Goal: Task Accomplishment & Management: Manage account settings

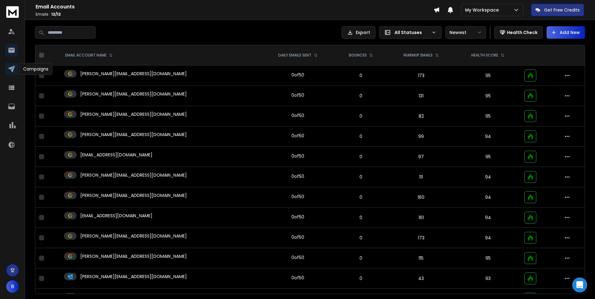
click at [15, 69] on icon at bounding box center [11, 68] width 7 height 7
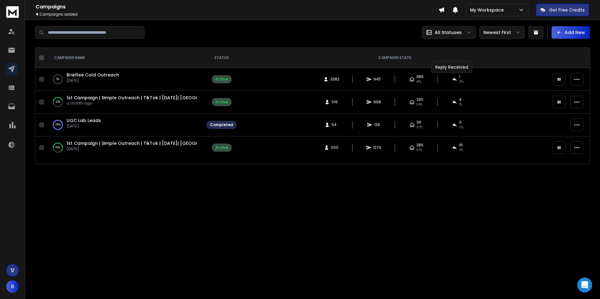
click at [459, 77] on span "1" at bounding box center [459, 76] width 1 height 5
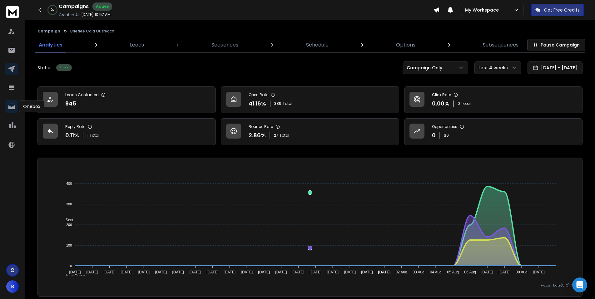
click at [14, 104] on icon at bounding box center [11, 106] width 7 height 7
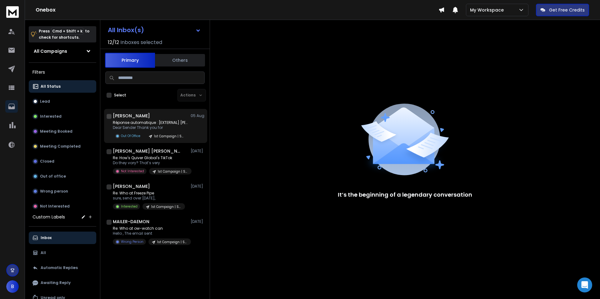
click at [134, 133] on div "Out Of Office 1st Campaign | Simple Outreach | TikTok | [DATE]| [GEOGRAPHIC_DAT…" at bounding box center [150, 136] width 75 height 7
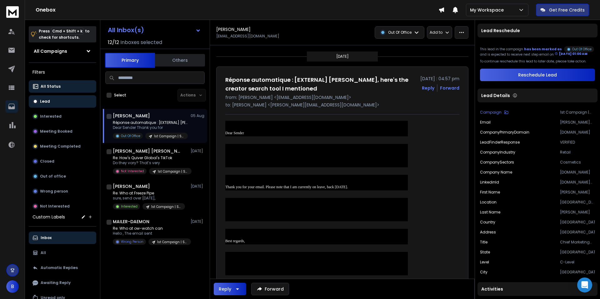
click at [52, 101] on button "Lead" at bounding box center [62, 101] width 67 height 12
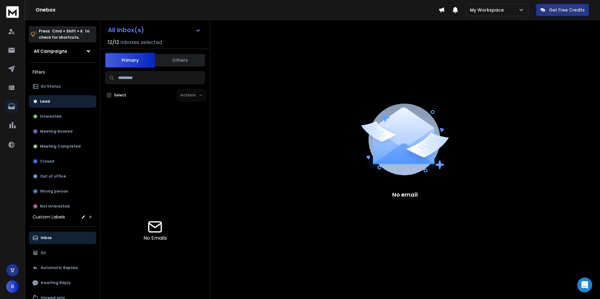
click at [52, 108] on div "All Status Lead Interested Meeting Booked Meeting Completed Closed Out of offic…" at bounding box center [62, 146] width 67 height 132
click at [54, 115] on p "Interested" at bounding box center [51, 116] width 22 height 5
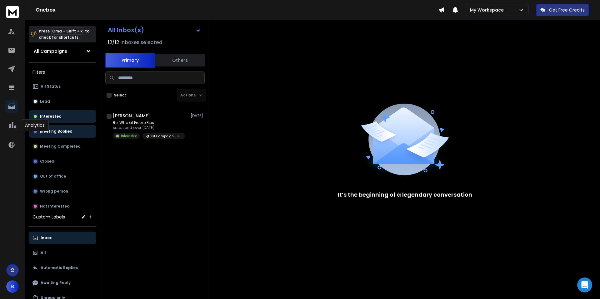
click at [46, 132] on p "Meeting Booked" at bounding box center [56, 131] width 32 height 5
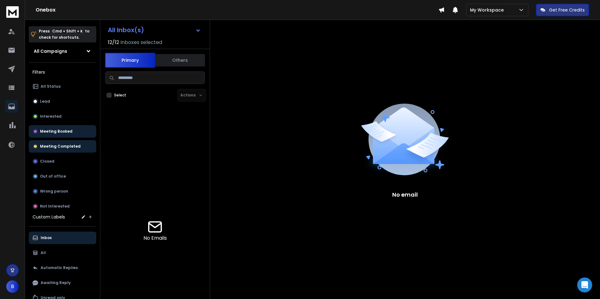
click at [55, 144] on p "Meeting Completed" at bounding box center [60, 146] width 41 height 5
click at [57, 156] on button "Closed" at bounding box center [62, 161] width 67 height 12
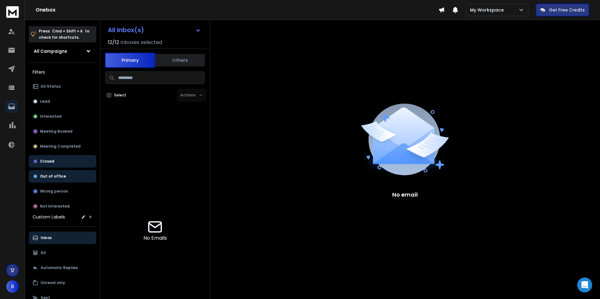
click at [61, 172] on button "Out of office" at bounding box center [62, 176] width 67 height 12
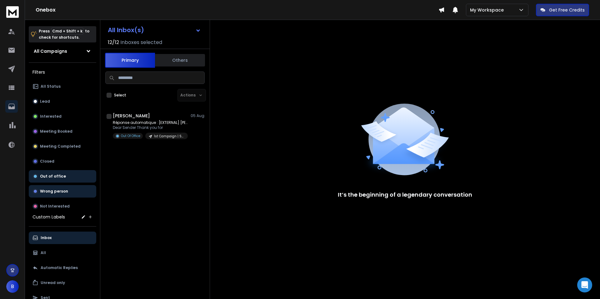
click at [67, 192] on button "Wrong person" at bounding box center [62, 191] width 67 height 12
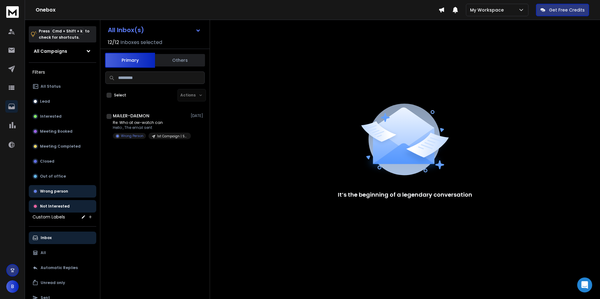
click at [63, 206] on p "Not Interested" at bounding box center [55, 206] width 30 height 5
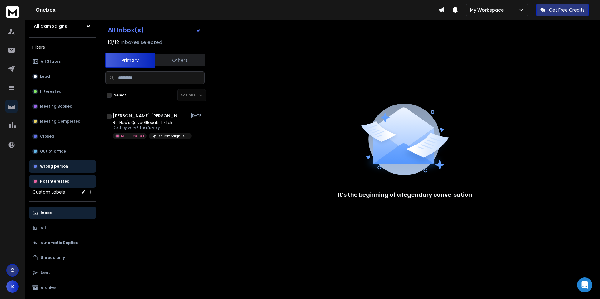
scroll to position [30, 0]
click at [60, 222] on button "All" at bounding box center [62, 228] width 67 height 12
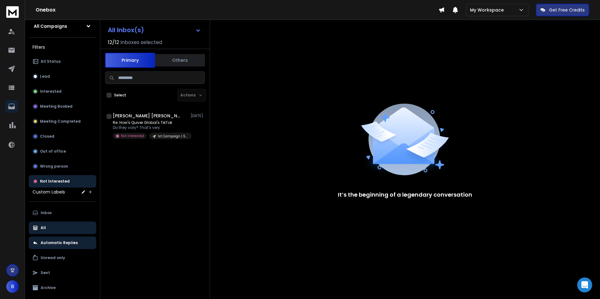
click at [66, 241] on div "Automatic Replies" at bounding box center [54, 242] width 45 height 7
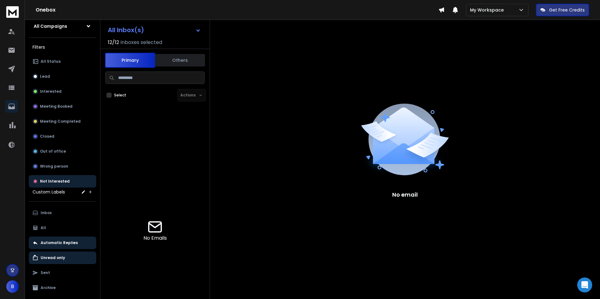
click at [62, 252] on button "Unread only" at bounding box center [62, 258] width 67 height 12
click at [55, 272] on button "Sent" at bounding box center [62, 273] width 67 height 12
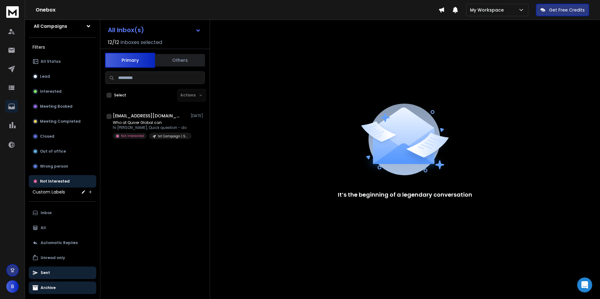
click at [55, 282] on button "Archive" at bounding box center [62, 288] width 67 height 12
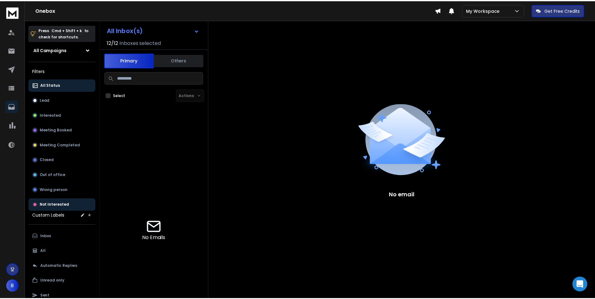
scroll to position [0, 0]
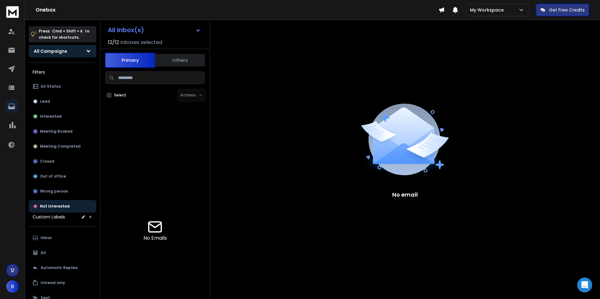
click at [58, 51] on h1 "All Campaigns" at bounding box center [50, 51] width 33 height 6
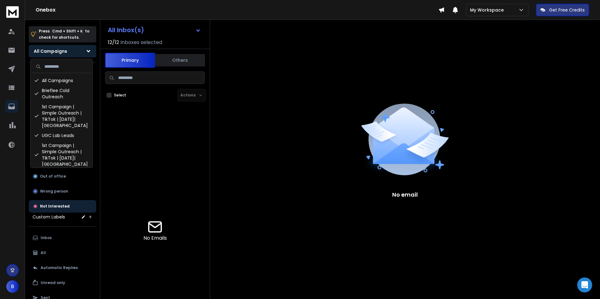
drag, startPoint x: 56, startPoint y: 56, endPoint x: 50, endPoint y: 51, distance: 8.1
click at [56, 56] on button "All Campaigns" at bounding box center [62, 51] width 67 height 12
click at [8, 51] on icon at bounding box center [11, 50] width 7 height 7
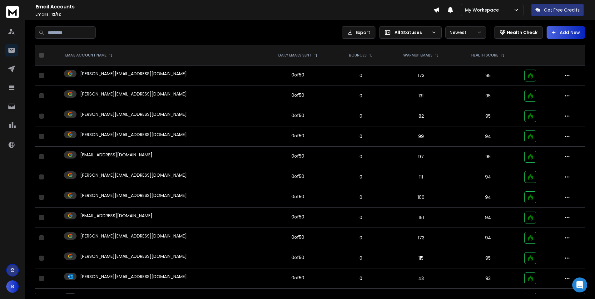
click at [13, 11] on img at bounding box center [12, 12] width 12 height 12
click at [13, 71] on icon at bounding box center [11, 68] width 7 height 7
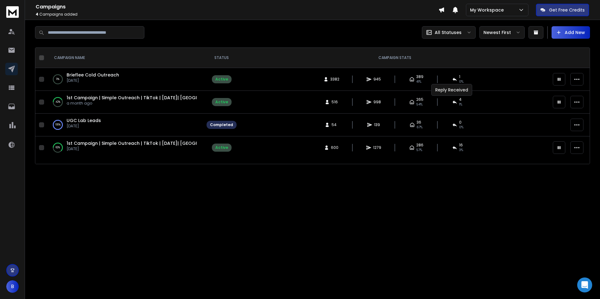
click at [459, 99] on span "4" at bounding box center [460, 99] width 2 height 5
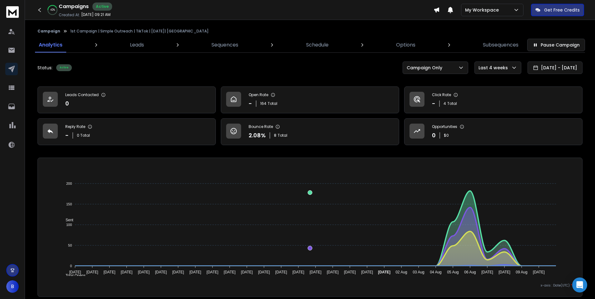
click at [451, 102] on span "Total" at bounding box center [452, 103] width 10 height 5
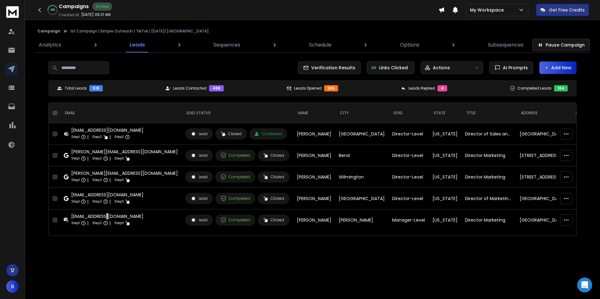
click at [105, 216] on div "[EMAIL_ADDRESS][DOMAIN_NAME]" at bounding box center [107, 216] width 72 height 6
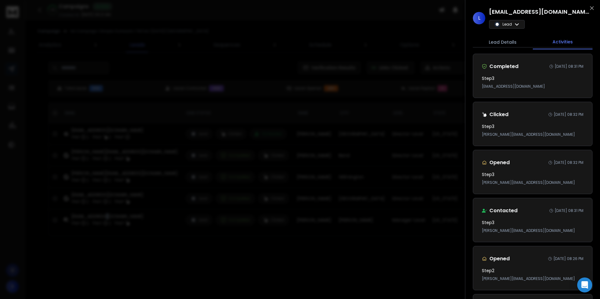
click at [555, 48] on button "Activities" at bounding box center [563, 42] width 60 height 14
click at [291, 103] on div at bounding box center [300, 149] width 600 height 299
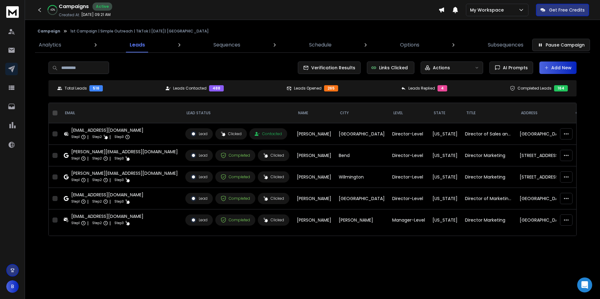
click at [65, 7] on h1 "Campaigns" at bounding box center [74, 6] width 30 height 7
click at [53, 29] on button "Campaign" at bounding box center [48, 31] width 23 height 5
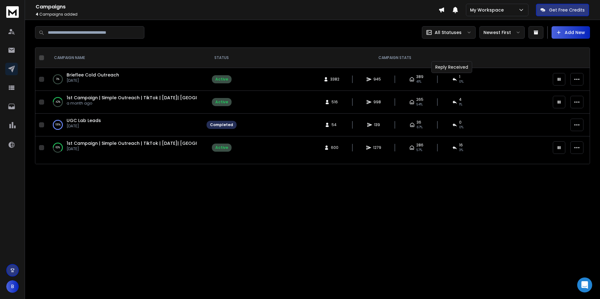
click at [449, 75] on div "1 0 %" at bounding box center [458, 79] width 19 height 10
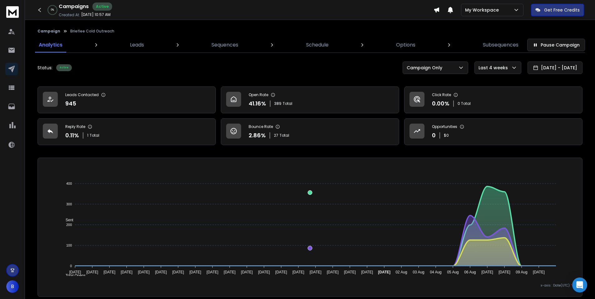
click at [465, 129] on link "Opportunities 0 $ 0" at bounding box center [493, 131] width 178 height 27
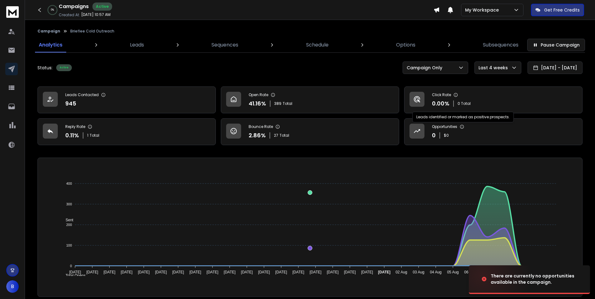
click at [457, 127] on p "Opportunities" at bounding box center [444, 126] width 25 height 5
drag, startPoint x: 35, startPoint y: 9, endPoint x: 40, endPoint y: 10, distance: 4.6
click at [36, 8] on button at bounding box center [40, 10] width 8 height 12
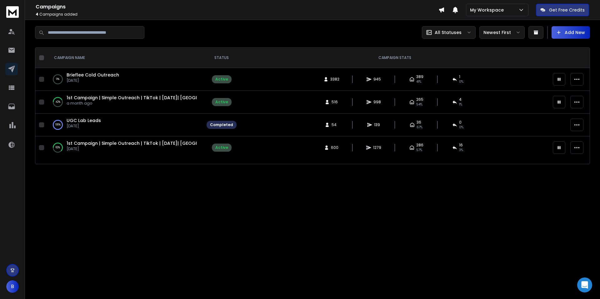
click at [115, 76] on span "Brieflee Cold Outreach" at bounding box center [93, 75] width 52 height 6
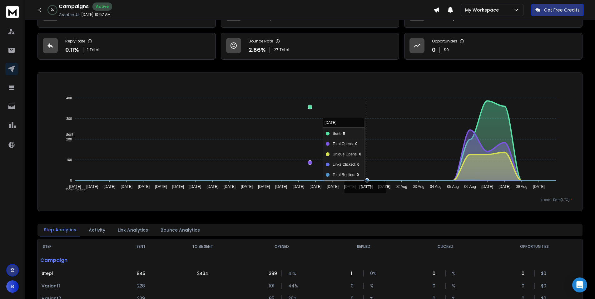
scroll to position [128, 0]
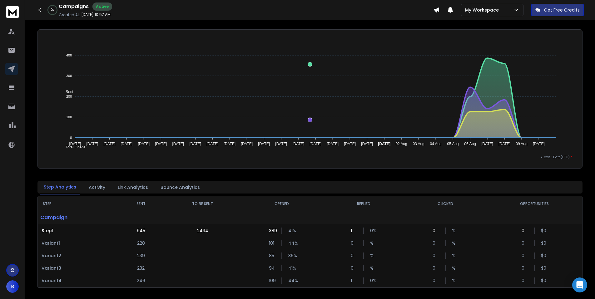
click at [350, 231] on div "1 0 % 0 % 0 % 0 % 1 0 %" at bounding box center [363, 256] width 74 height 56
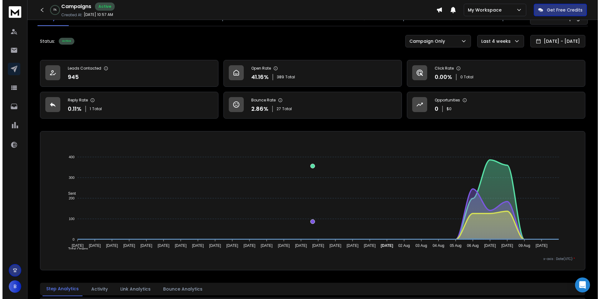
scroll to position [0, 0]
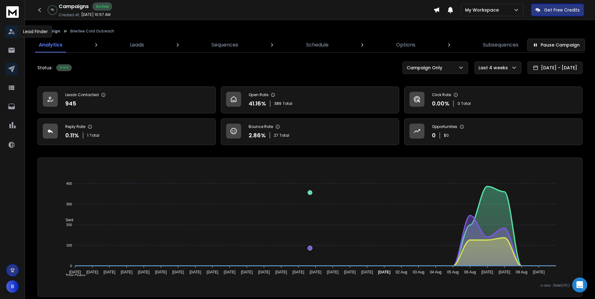
click at [8, 33] on icon at bounding box center [11, 31] width 7 height 7
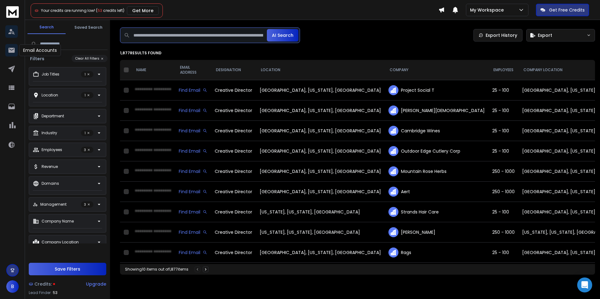
click at [12, 51] on icon at bounding box center [11, 50] width 6 height 5
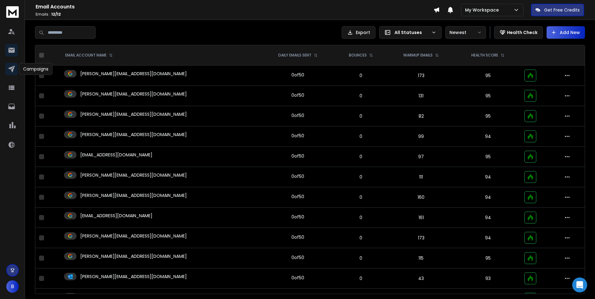
click at [11, 69] on icon at bounding box center [11, 68] width 7 height 7
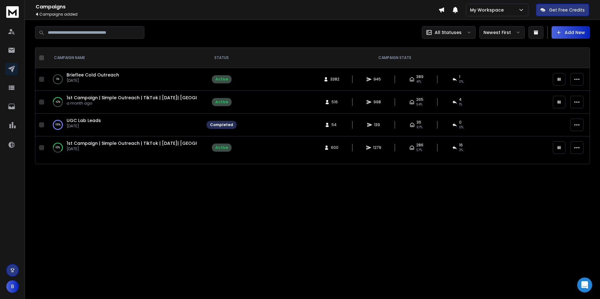
click at [94, 78] on p "[DATE]" at bounding box center [93, 80] width 52 height 5
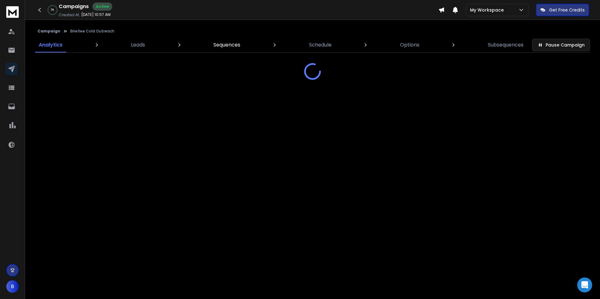
click at [233, 45] on p "Sequences" at bounding box center [226, 44] width 27 height 7
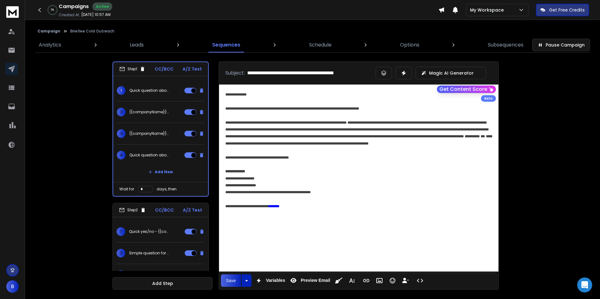
click at [148, 89] on p "Quick question about {{companyName}}'s content" at bounding box center [149, 90] width 40 height 5
click at [140, 112] on p "{{companyName}} content question" at bounding box center [149, 112] width 40 height 5
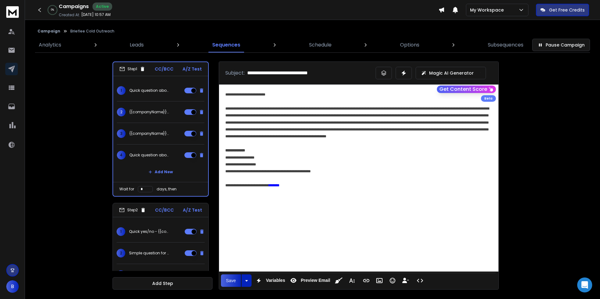
click at [153, 131] on p "{{companyName}} content question" at bounding box center [149, 133] width 40 height 5
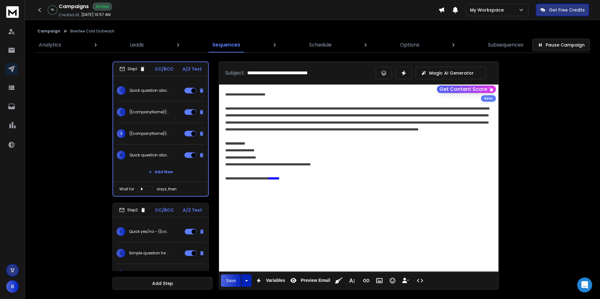
click at [150, 154] on p "Quick question about {{companyName}}'s content" at bounding box center [149, 155] width 40 height 5
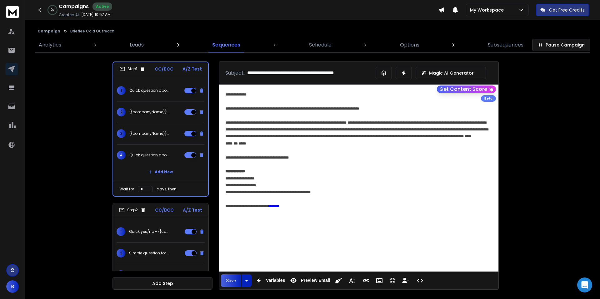
click at [156, 126] on div "3 {{companyName}} content question" at bounding box center [160, 134] width 87 height 22
type input "**********"
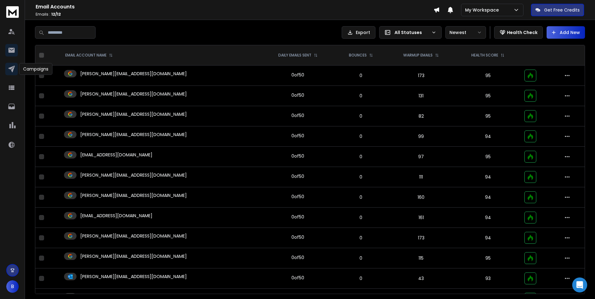
click at [14, 69] on icon at bounding box center [11, 68] width 7 height 7
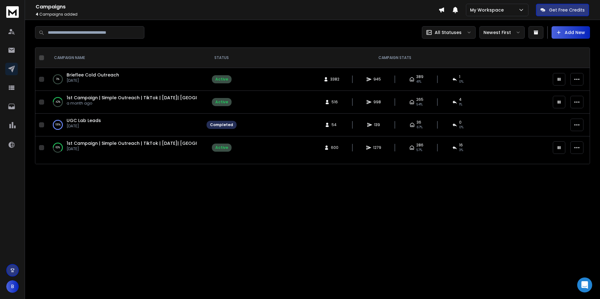
click at [108, 77] on span "Brieflee Cold Outreach" at bounding box center [93, 75] width 52 height 6
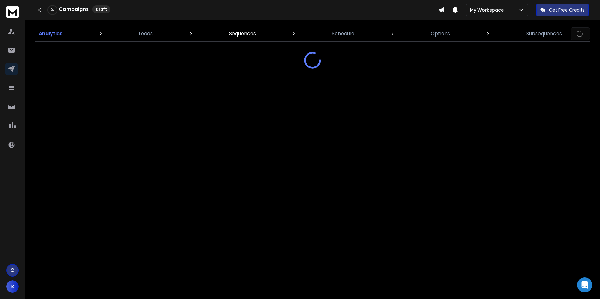
click at [236, 37] on link "Sequences" at bounding box center [242, 33] width 34 height 15
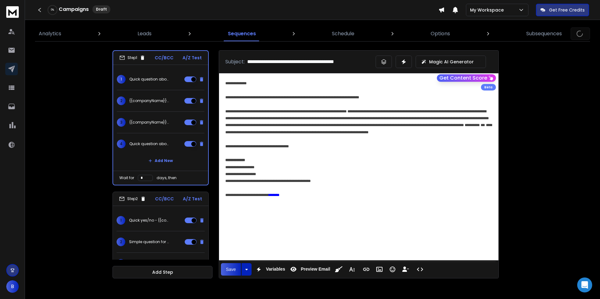
click at [141, 81] on p "Quick question about {{companyName}}'s content" at bounding box center [149, 79] width 40 height 5
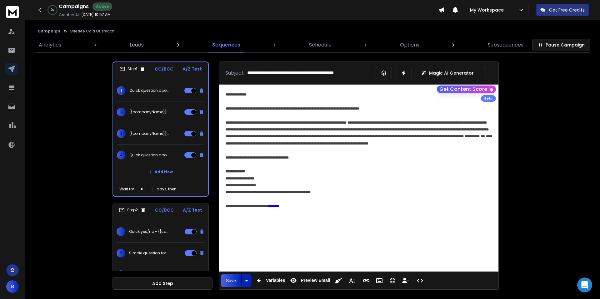
click at [135, 108] on div "2 {{companyName}} content question" at bounding box center [143, 112] width 52 height 9
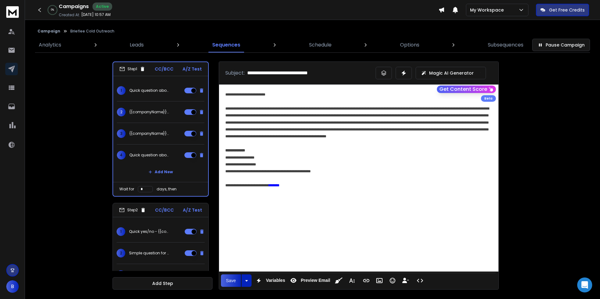
click at [151, 132] on p "{{companyName}} content question" at bounding box center [149, 133] width 40 height 5
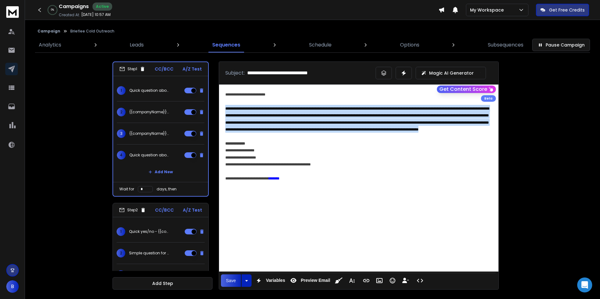
drag, startPoint x: 266, startPoint y: 138, endPoint x: 218, endPoint y: 106, distance: 57.4
click at [219, 106] on div "**********" at bounding box center [359, 176] width 280 height 228
copy span "**********"
click at [151, 88] on p "Quick question about {{companyName}}'s content" at bounding box center [149, 90] width 40 height 5
type input "**********"
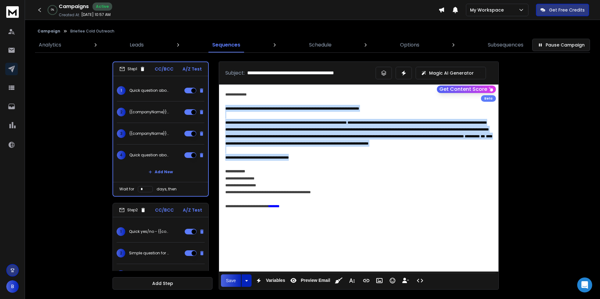
drag, startPoint x: 297, startPoint y: 155, endPoint x: 213, endPoint y: 110, distance: 95.2
click at [213, 110] on div "**********" at bounding box center [312, 176] width 400 height 228
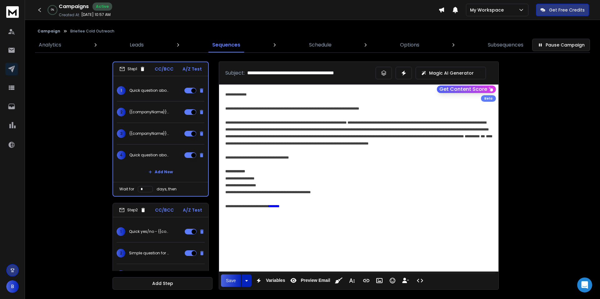
click at [547, 120] on div "**********" at bounding box center [312, 175] width 555 height 233
click at [12, 13] on img at bounding box center [12, 12] width 12 height 12
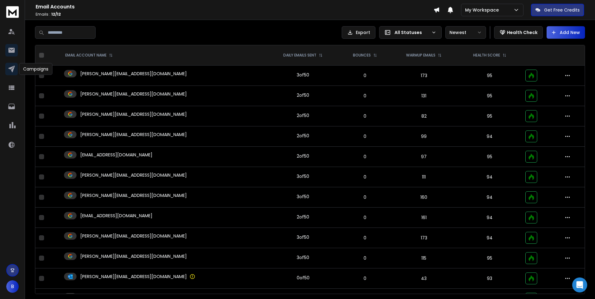
click at [13, 65] on icon at bounding box center [11, 68] width 7 height 7
